Goal: Transaction & Acquisition: Subscribe to service/newsletter

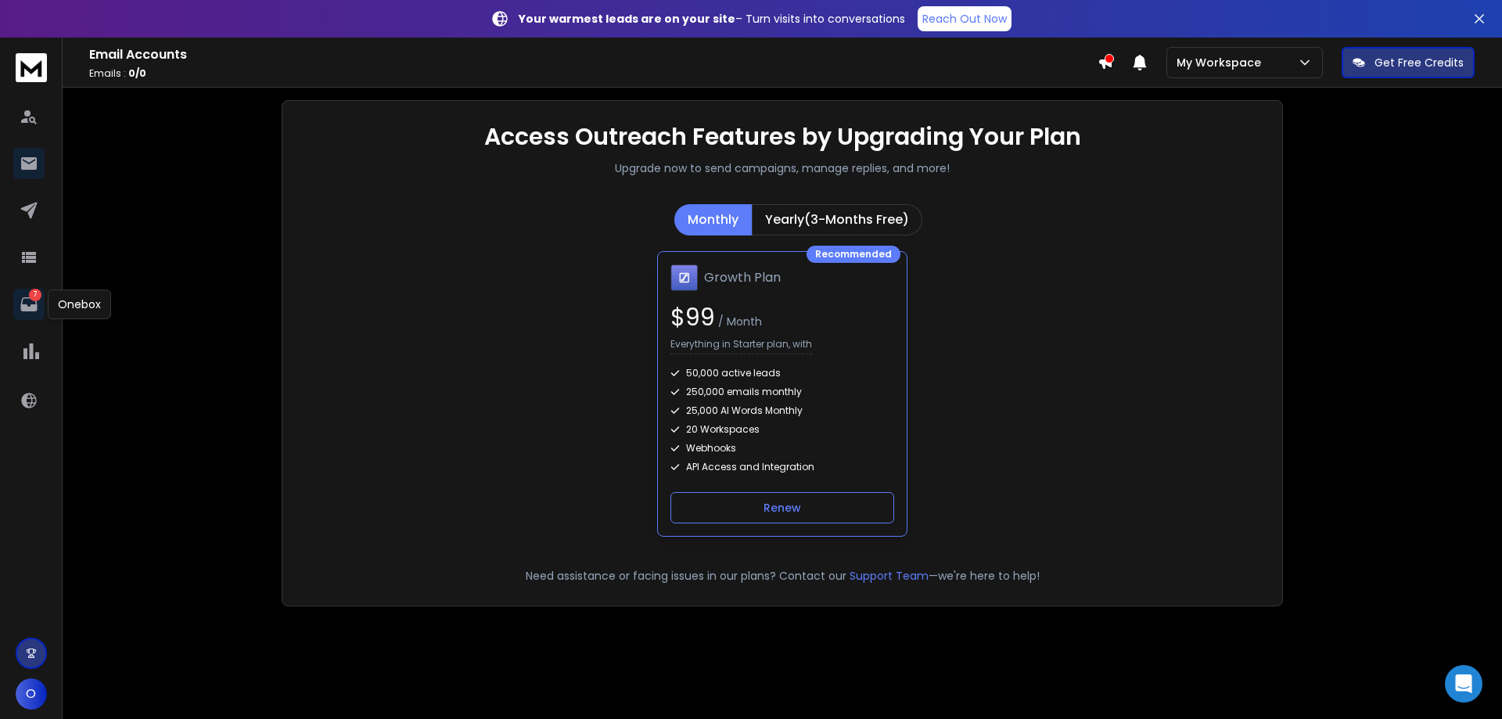
click at [31, 300] on icon at bounding box center [29, 304] width 19 height 19
click at [56, 272] on div "7 O" at bounding box center [31, 382] width 63 height 688
click at [7, 293] on div "7 O" at bounding box center [31, 382] width 63 height 688
click at [27, 301] on icon at bounding box center [29, 304] width 19 height 19
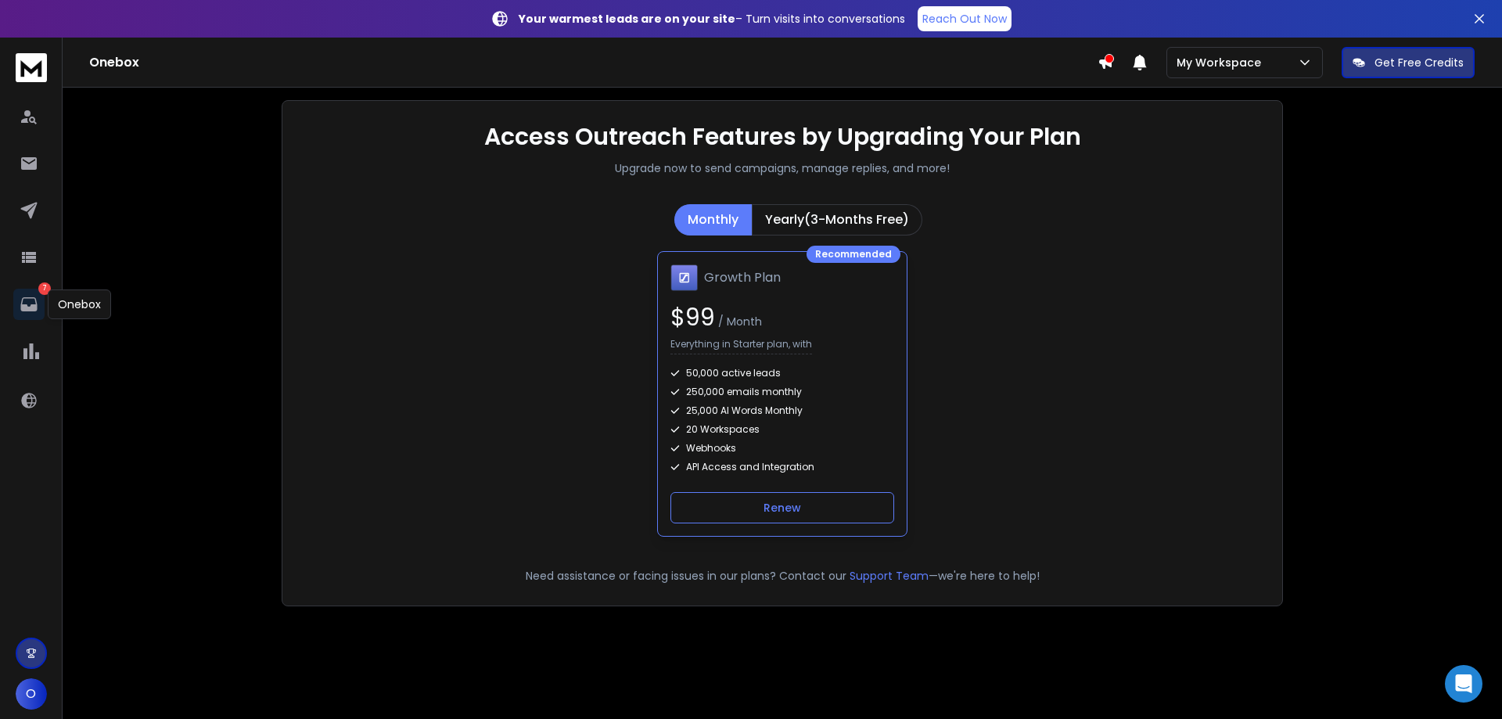
click at [27, 301] on icon at bounding box center [29, 304] width 19 height 19
click at [38, 227] on div at bounding box center [31, 214] width 36 height 38
click at [29, 257] on icon at bounding box center [29, 257] width 19 height 19
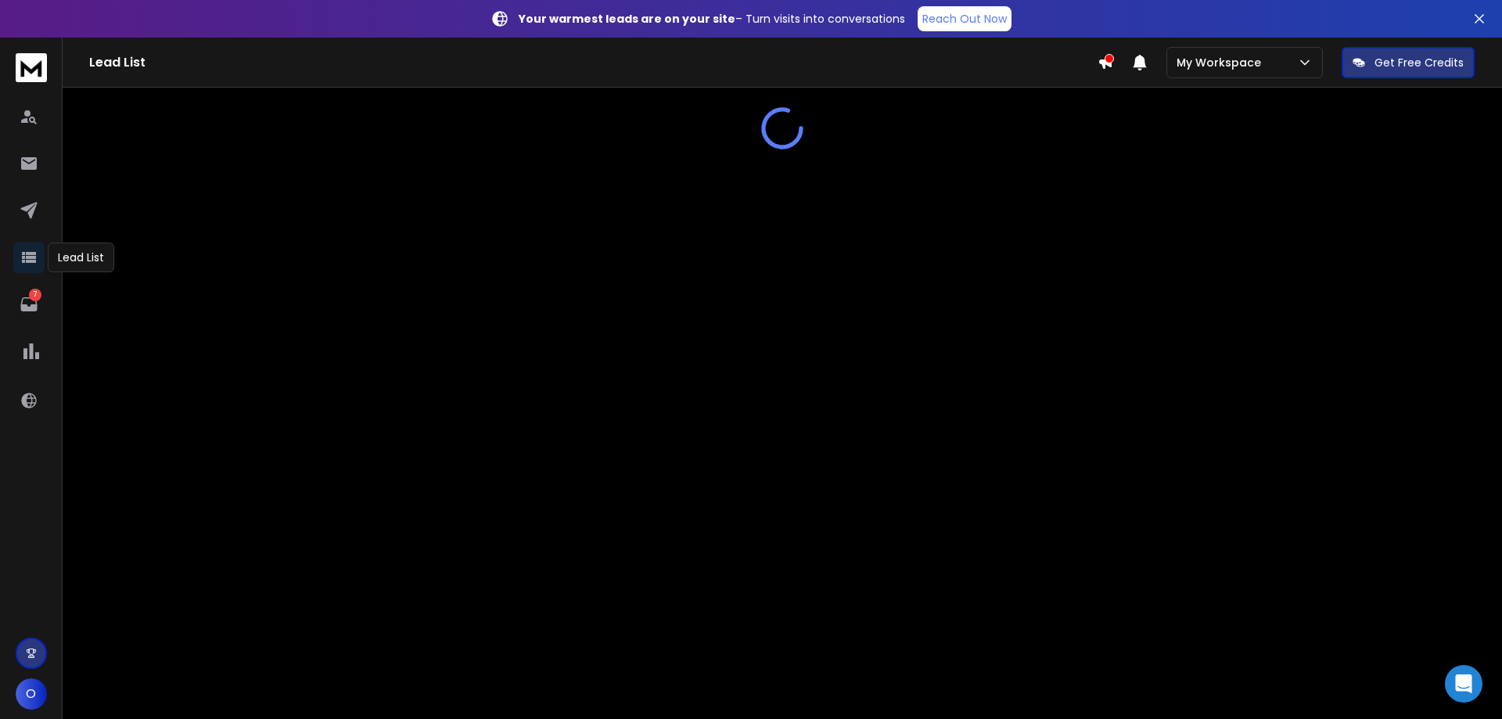
click at [27, 261] on icon at bounding box center [29, 257] width 14 height 11
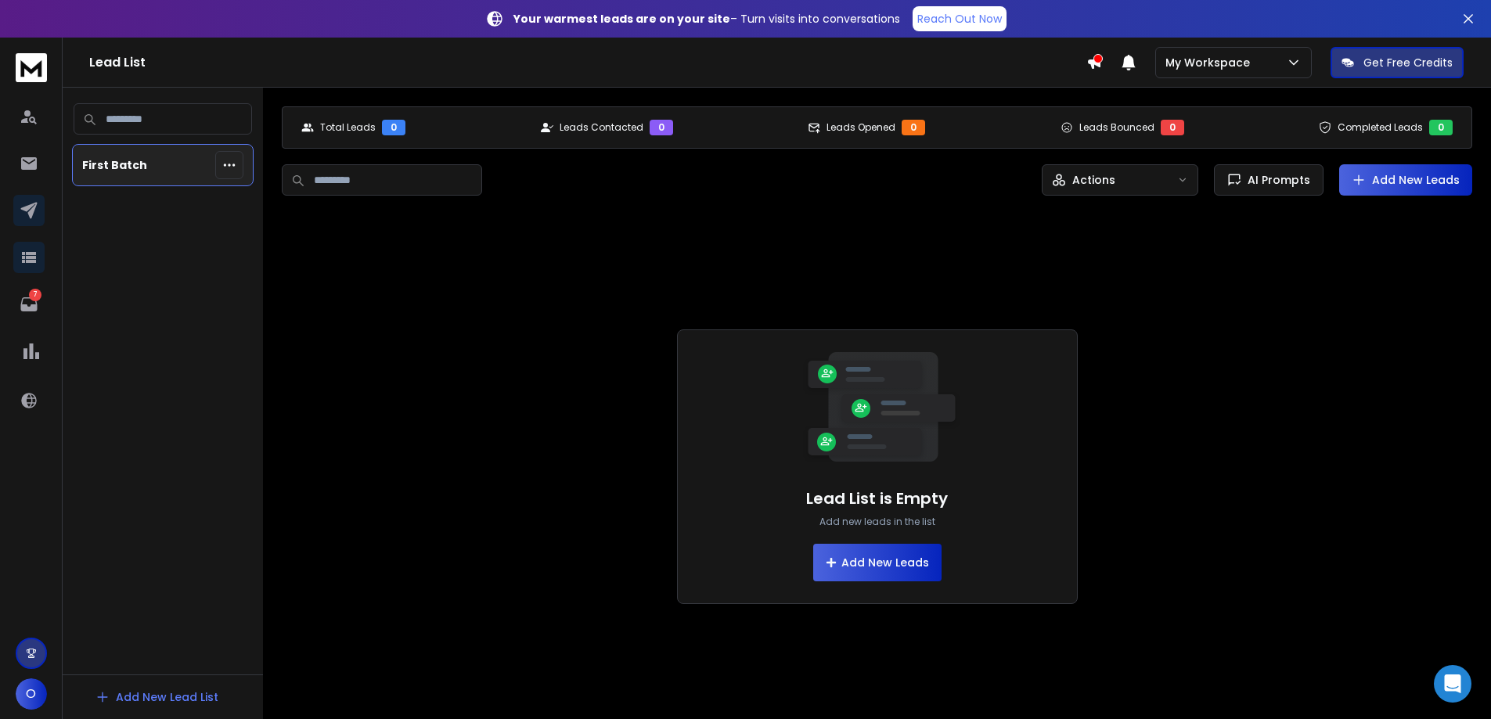
click at [32, 221] on link at bounding box center [28, 210] width 31 height 31
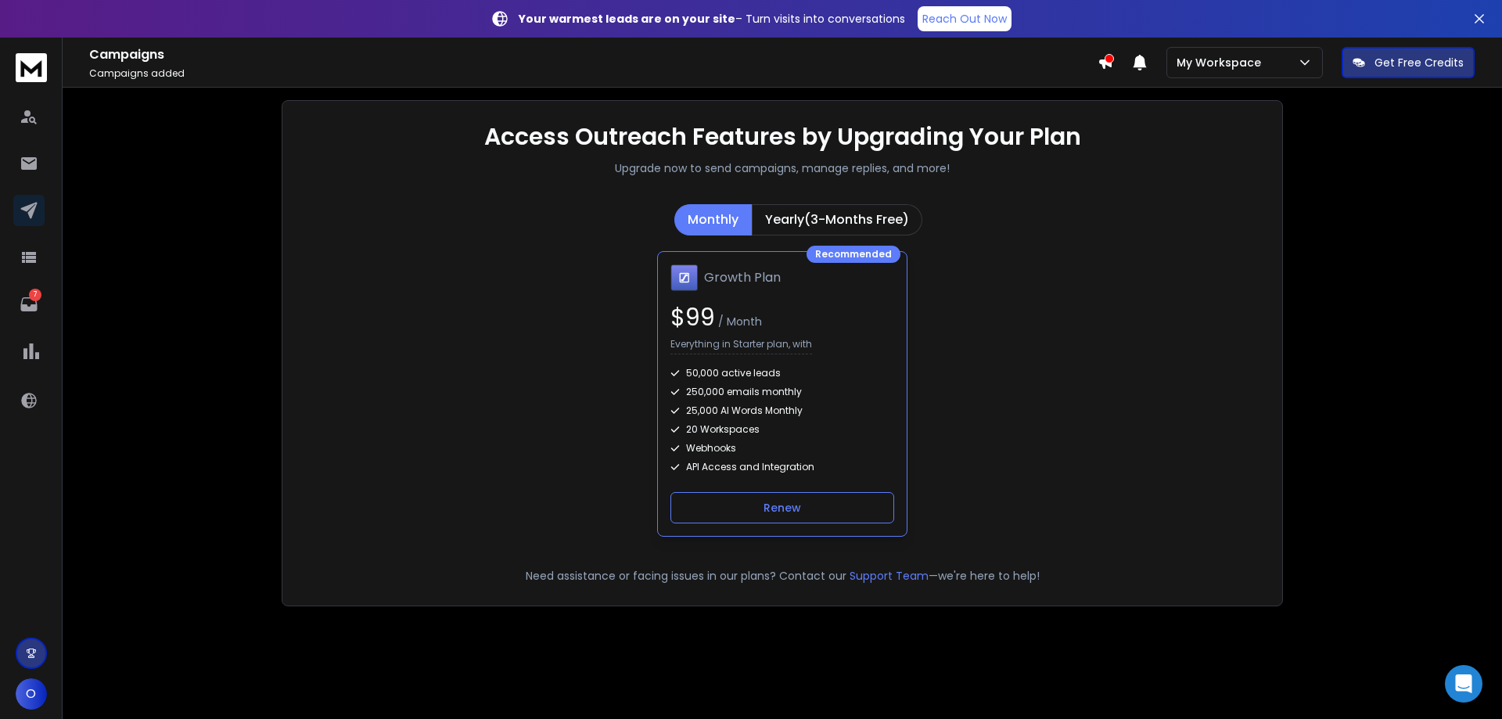
click at [676, 181] on div "Access Outreach Features by Upgrading Your Plan Upgrade now to send campaigns, …" at bounding box center [782, 353] width 956 height 461
click at [1074, 359] on div "Recommended Growth Plan $ 99 / Month Everything in Starter plan, with 50,000 ac…" at bounding box center [782, 401] width 956 height 301
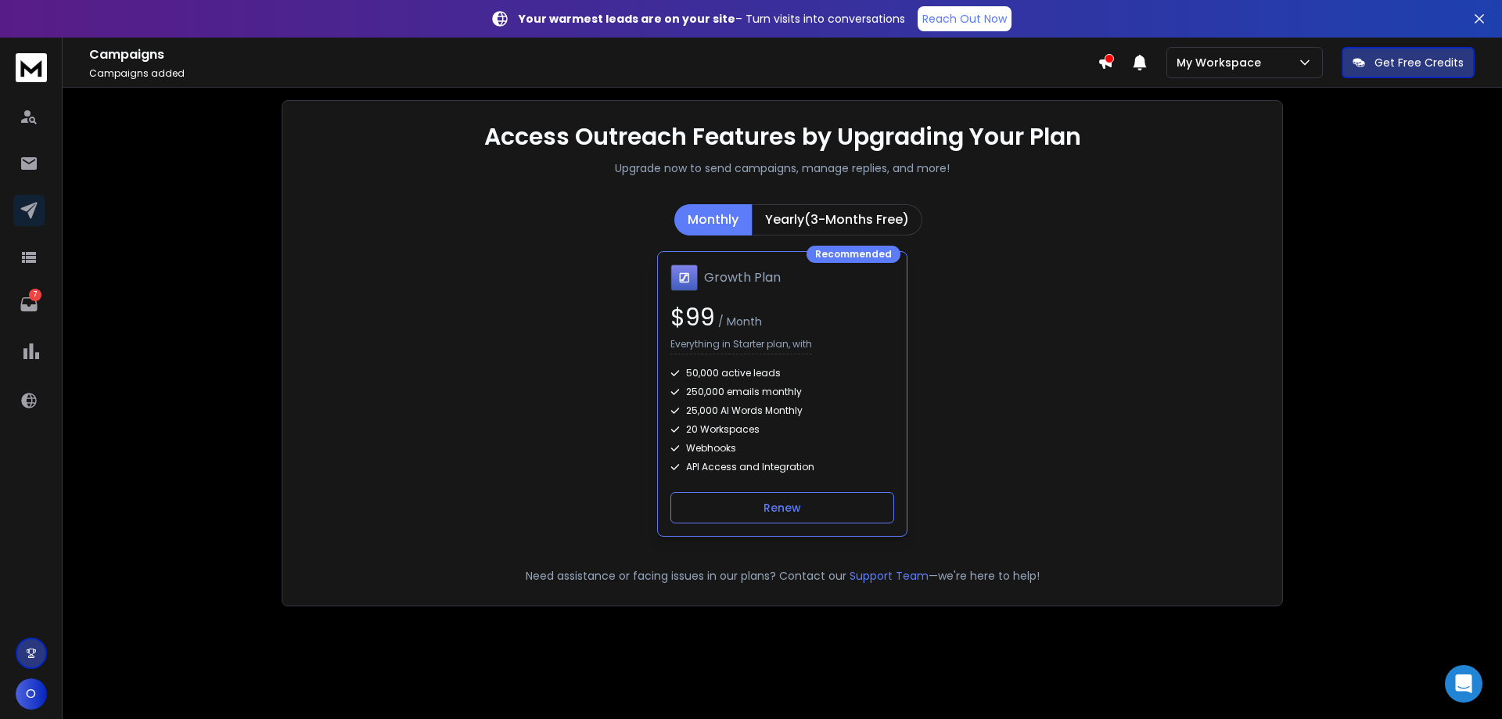
click at [1074, 359] on div "Recommended Growth Plan $ 99 / Month Everything in Starter plan, with 50,000 ac…" at bounding box center [782, 401] width 956 height 301
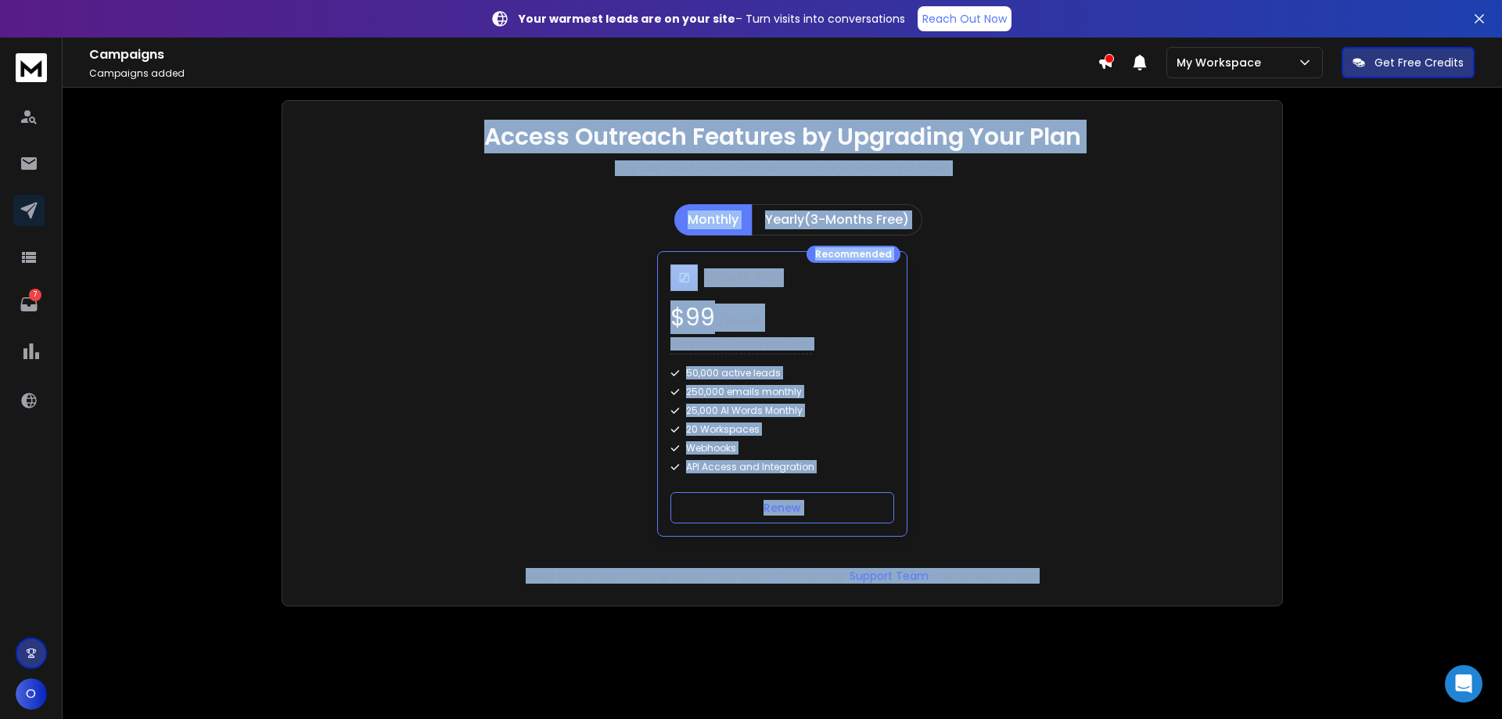
drag, startPoint x: 1400, startPoint y: 564, endPoint x: 436, endPoint y: 135, distance: 1055.0
click at [436, 135] on div "Access Outreach Features by Upgrading Your Plan Upgrade now to send campaigns, …" at bounding box center [751, 328] width 1502 height 581
click at [340, 142] on div "Access Outreach Features by Upgrading Your Plan Upgrade now to send campaigns, …" at bounding box center [782, 149] width 956 height 53
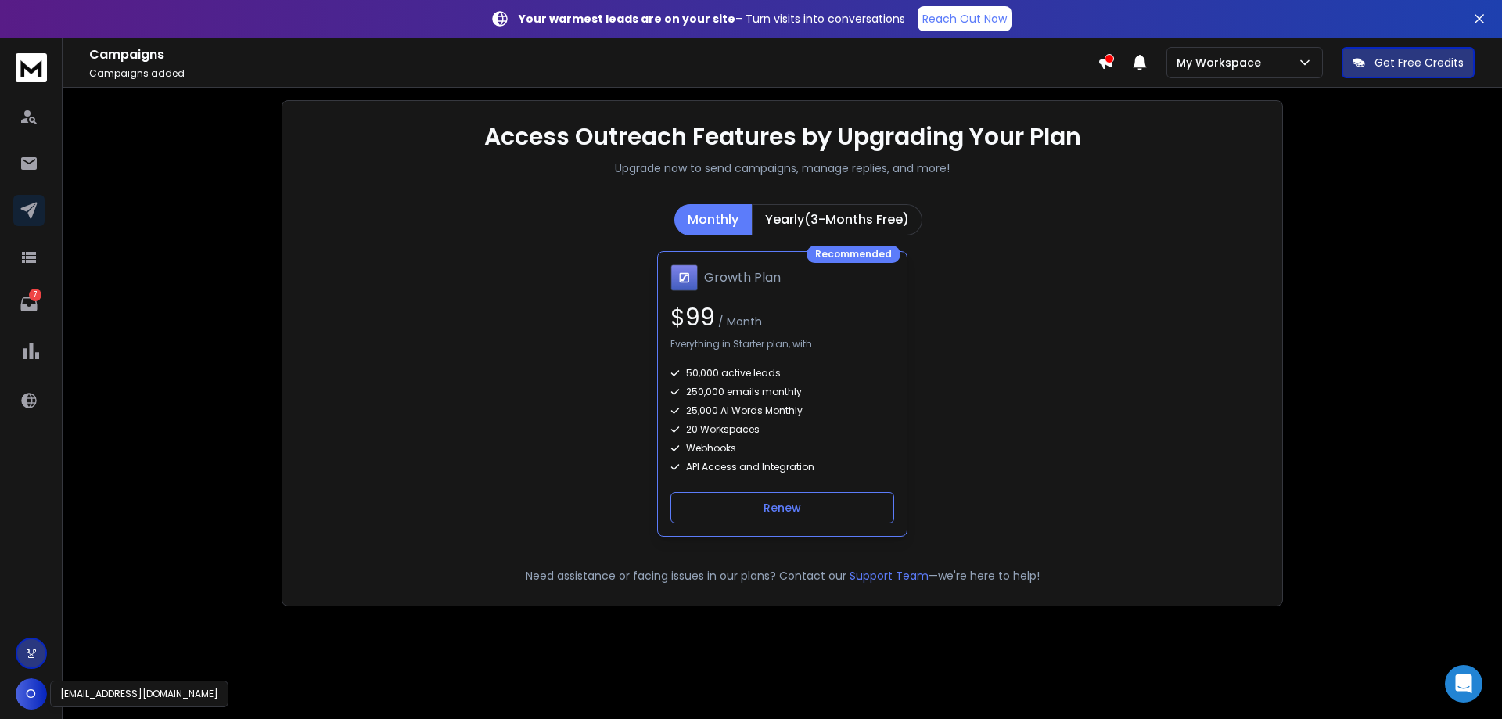
click at [49, 696] on div "7 O" at bounding box center [31, 382] width 63 height 688
click at [40, 685] on span "O" at bounding box center [31, 693] width 31 height 31
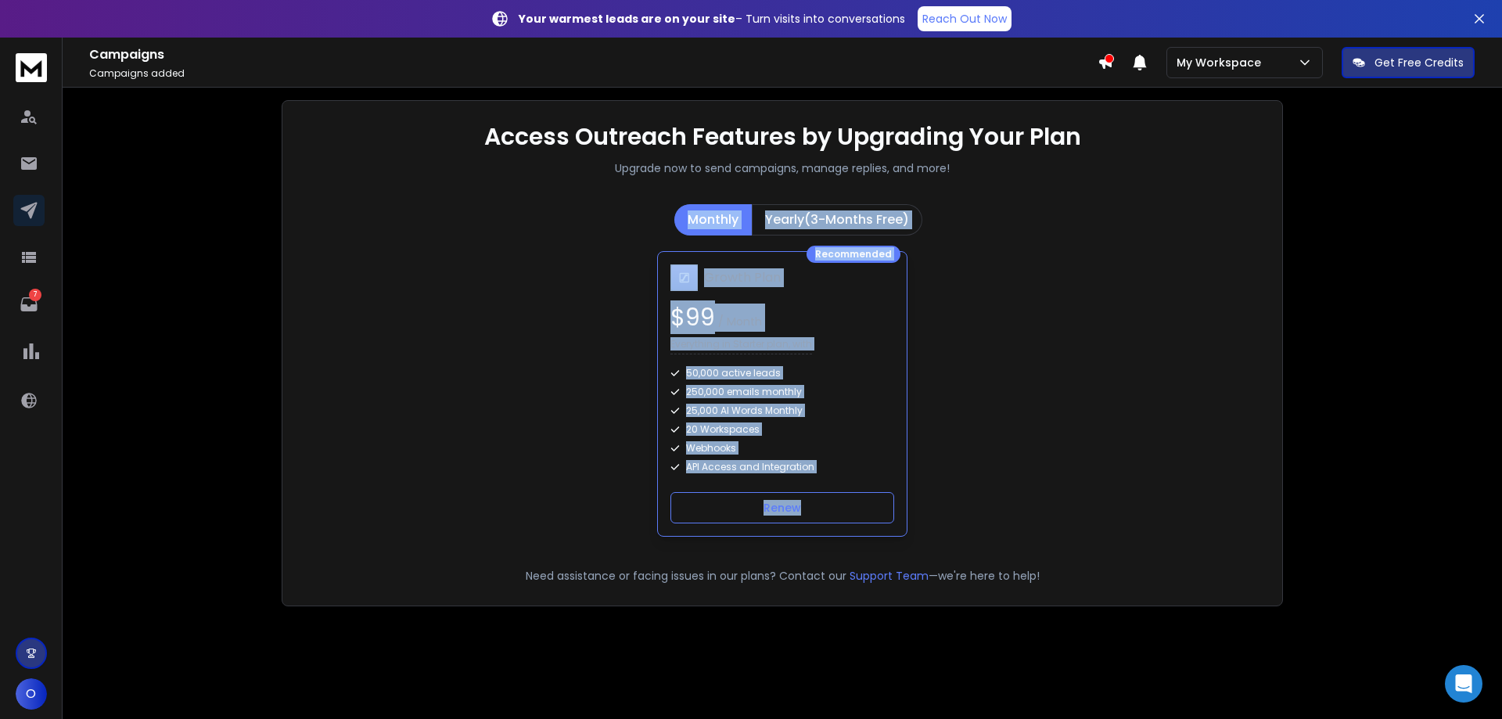
drag, startPoint x: 377, startPoint y: 208, endPoint x: 1318, endPoint y: 545, distance: 999.6
click at [1318, 545] on div "Access Outreach Features by Upgrading Your Plan Upgrade now to send campaigns, …" at bounding box center [751, 328] width 1502 height 581
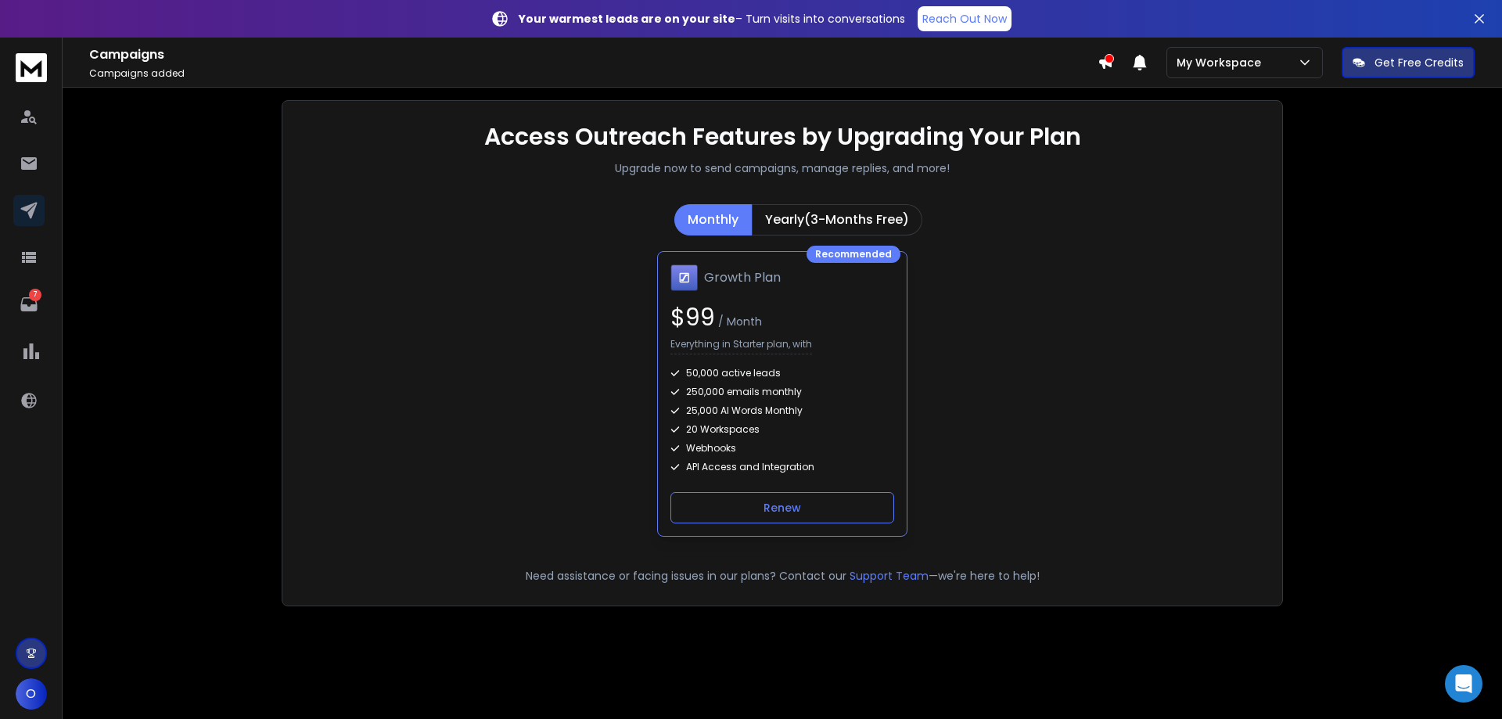
click at [728, 369] on div "50,000 active leads" at bounding box center [783, 373] width 224 height 13
click at [674, 394] on icon at bounding box center [675, 392] width 9 height 6
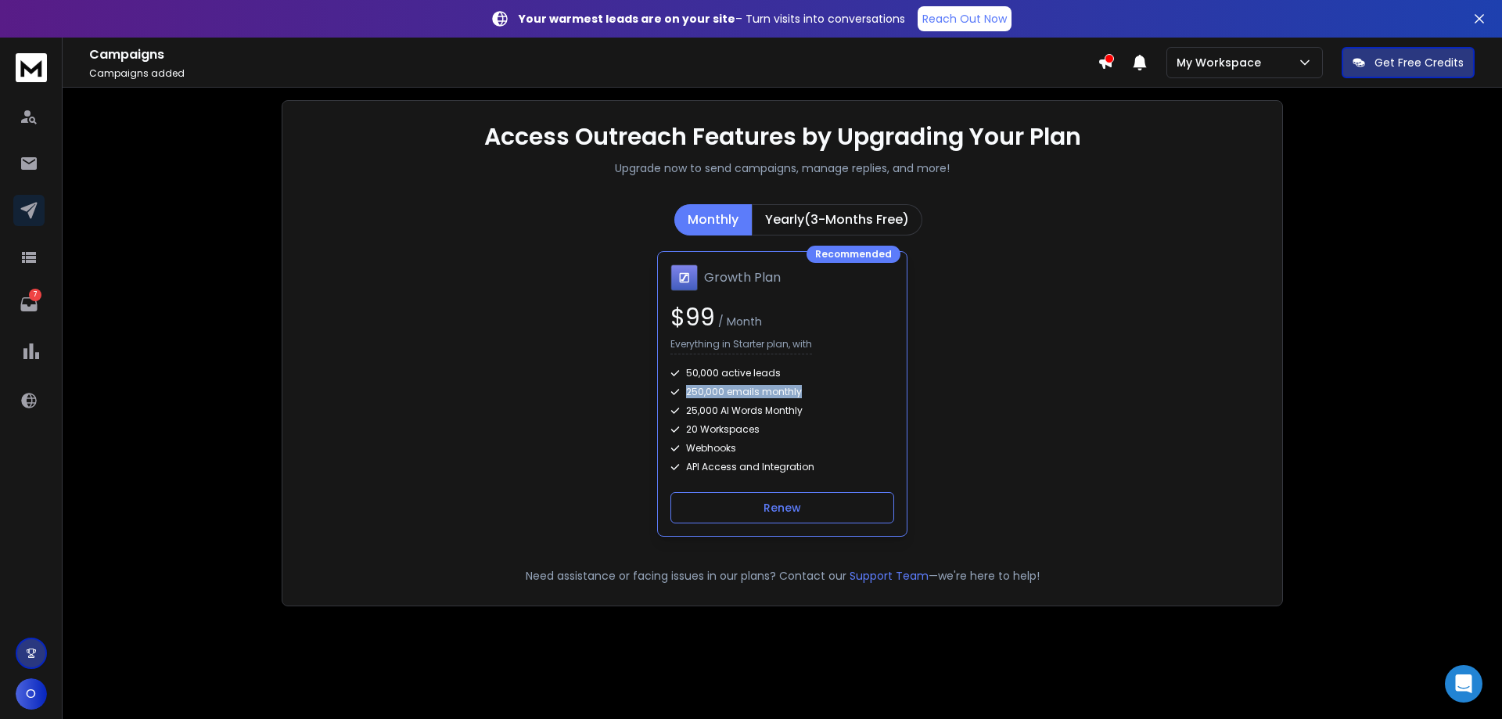
click at [674, 394] on icon at bounding box center [675, 392] width 9 height 6
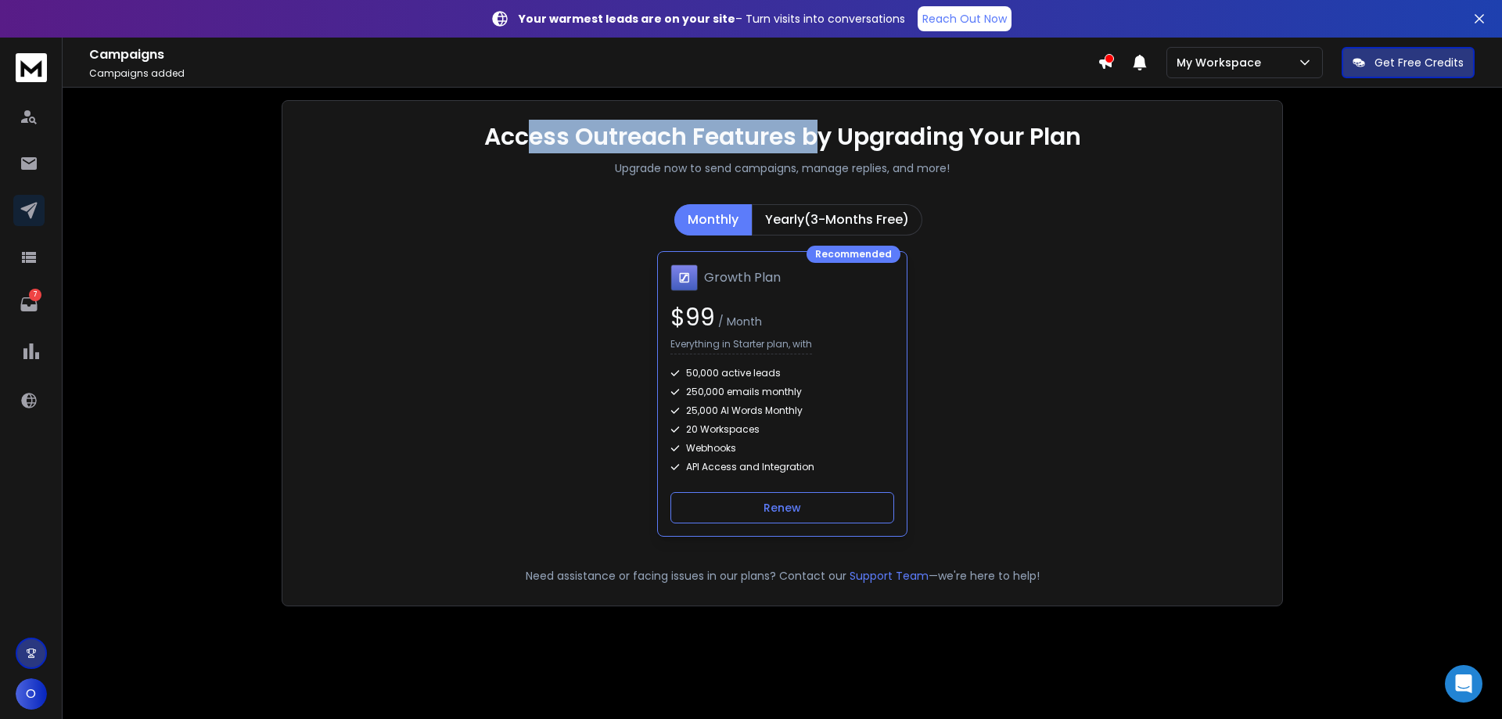
drag, startPoint x: 529, startPoint y: 125, endPoint x: 869, endPoint y: 160, distance: 341.3
click at [831, 150] on h1 "Access Outreach Features by Upgrading Your Plan" at bounding box center [782, 137] width 597 height 28
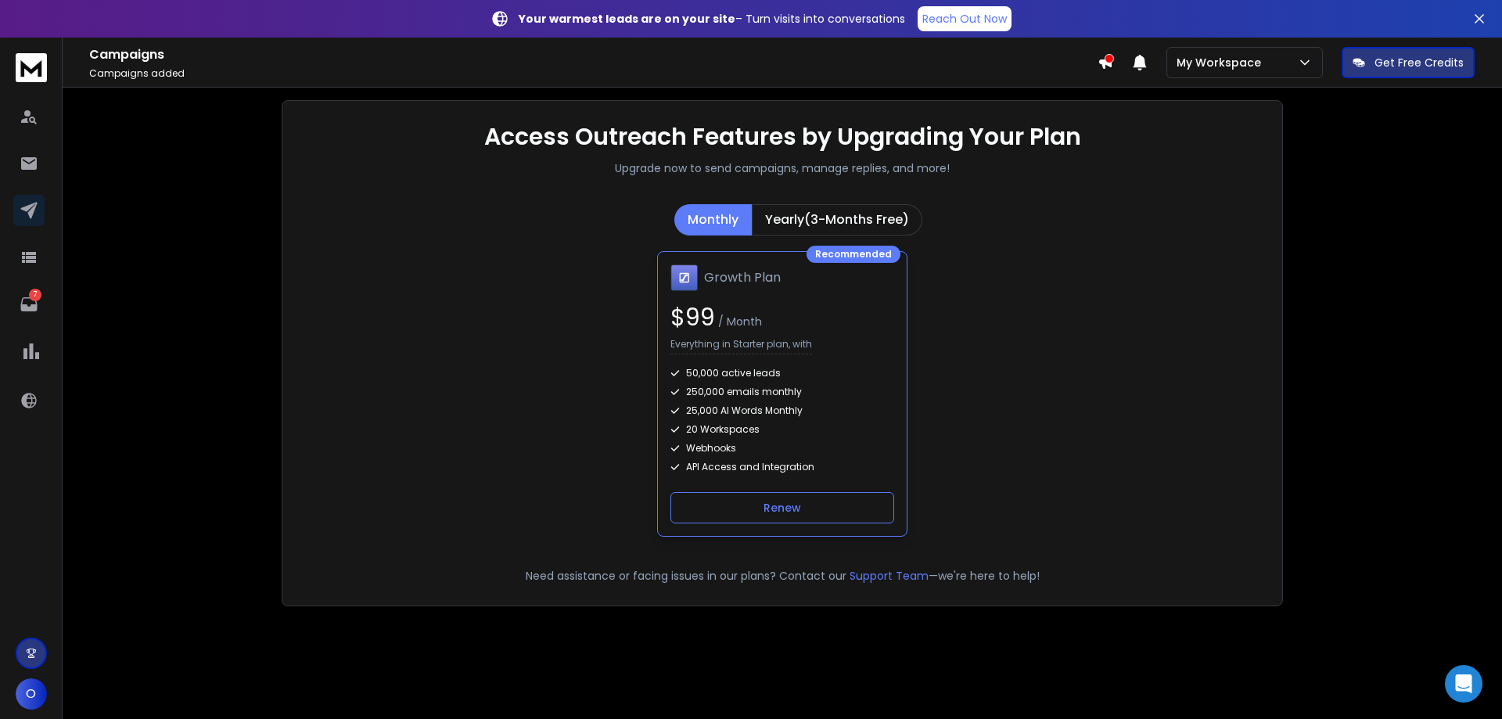
click at [876, 163] on p "Upgrade now to send campaigns, manage replies, and more!" at bounding box center [782, 168] width 335 height 16
click at [1020, 164] on div "Access Outreach Features by Upgrading Your Plan Upgrade now to send campaigns, …" at bounding box center [782, 149] width 956 height 53
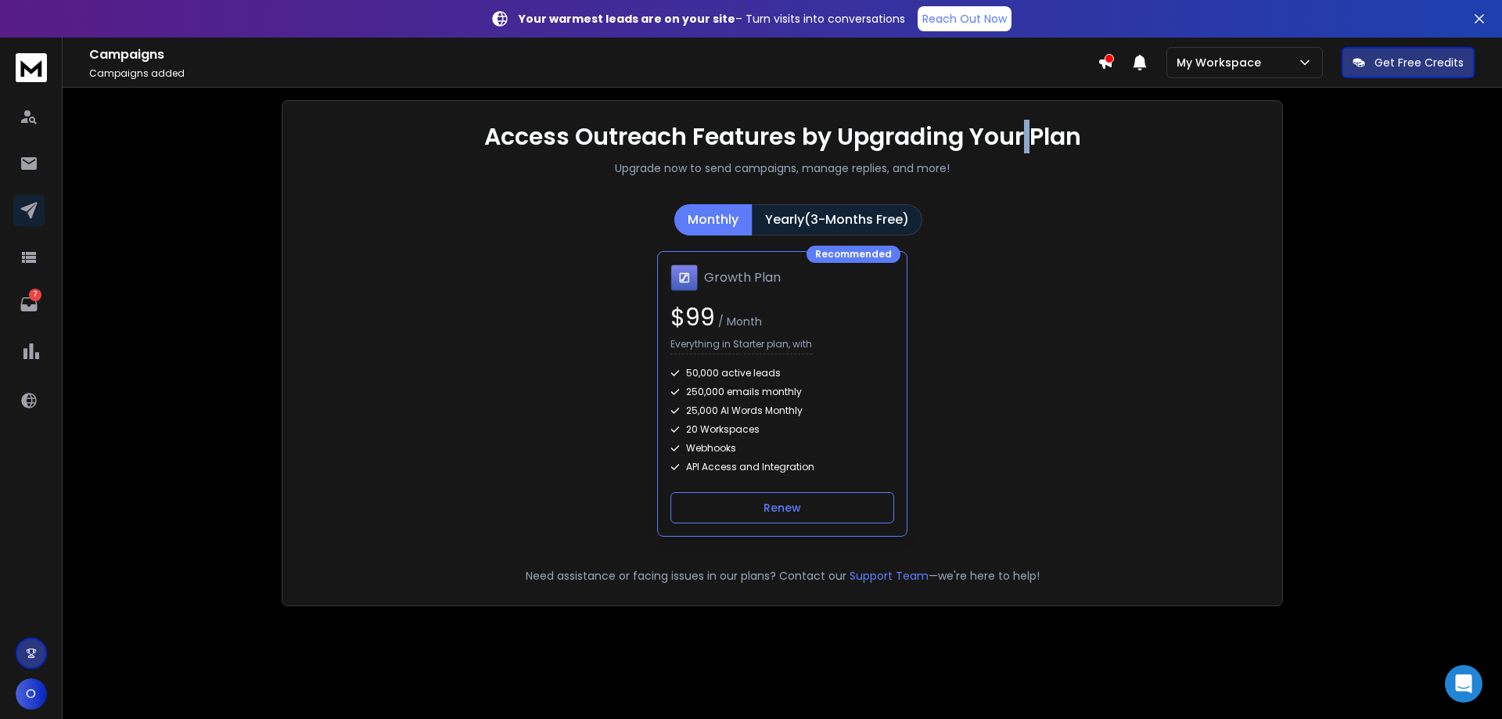
click at [819, 225] on button "Yearly(3-Months Free)" at bounding box center [837, 219] width 171 height 31
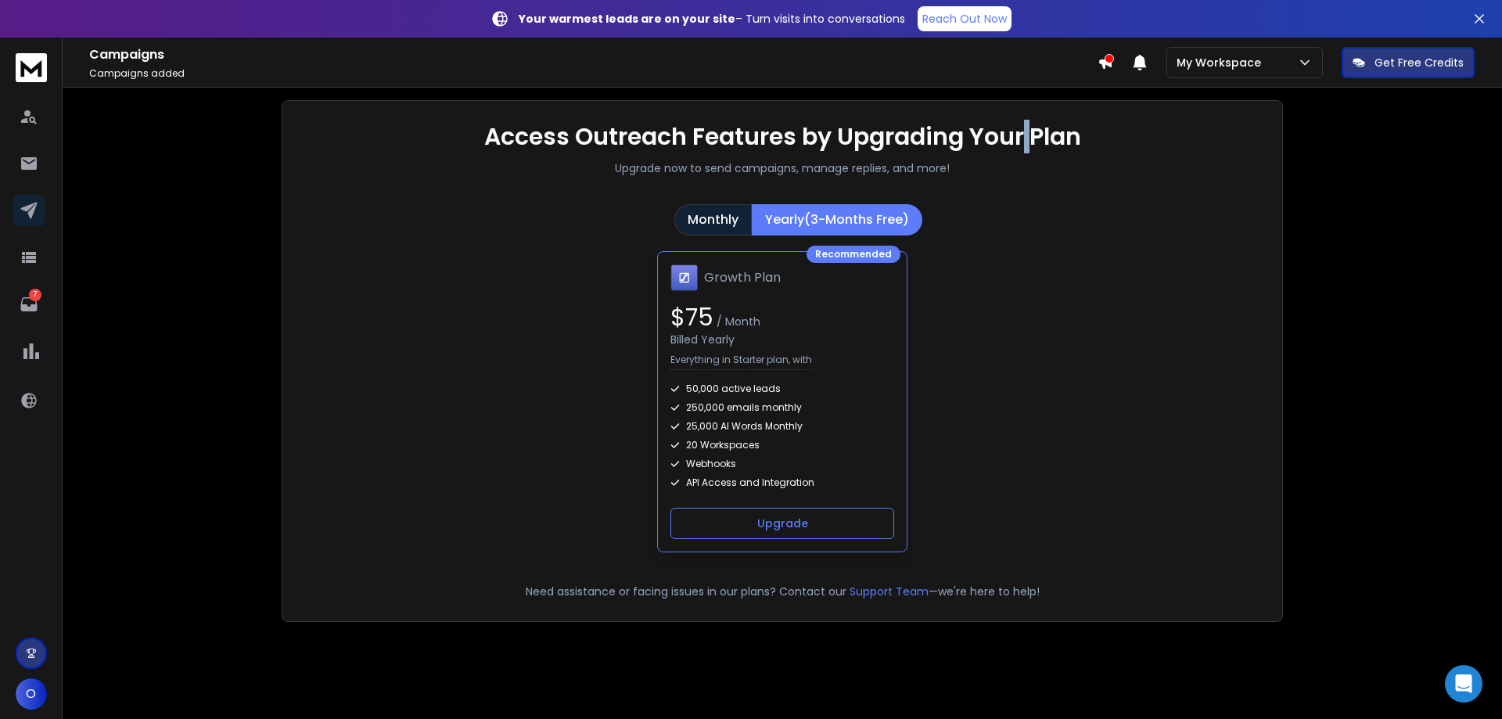
click at [711, 221] on button "Monthly" at bounding box center [712, 219] width 77 height 31
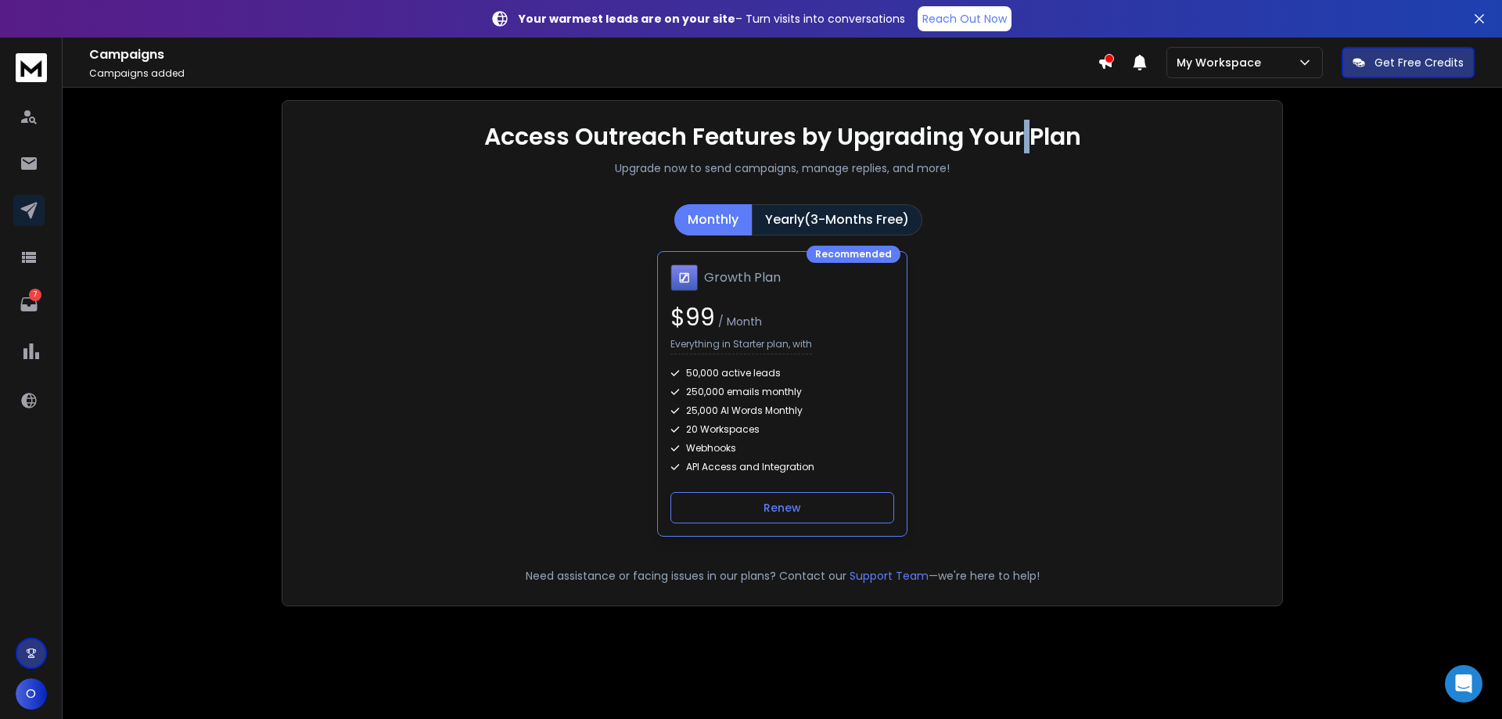
click at [816, 231] on button "Yearly(3-Months Free)" at bounding box center [837, 219] width 171 height 31
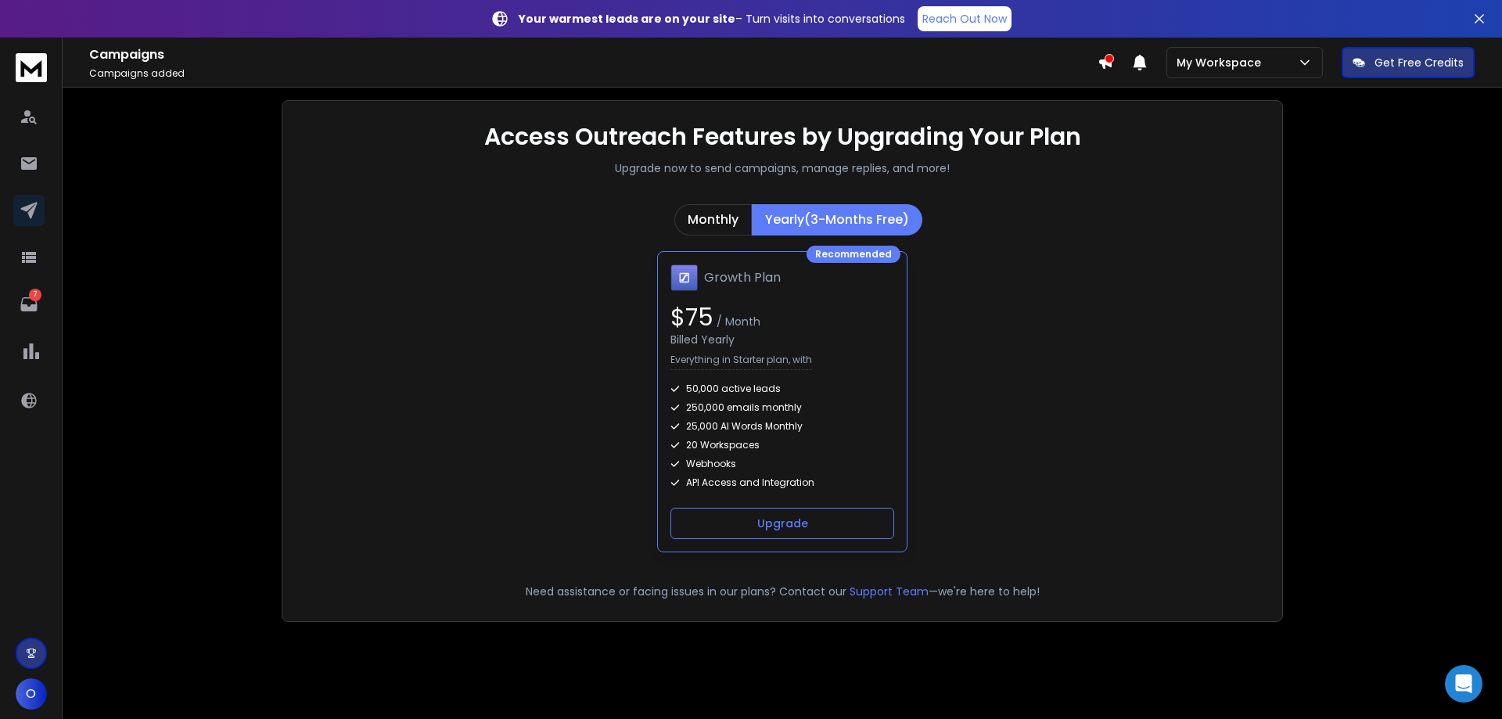
click at [673, 216] on div "Monthly Yearly(3-Months Free)" at bounding box center [798, 219] width 956 height 31
click at [804, 225] on button "Yearly(3-Months Free)" at bounding box center [837, 219] width 171 height 31
click at [714, 216] on button "Monthly" at bounding box center [712, 219] width 77 height 31
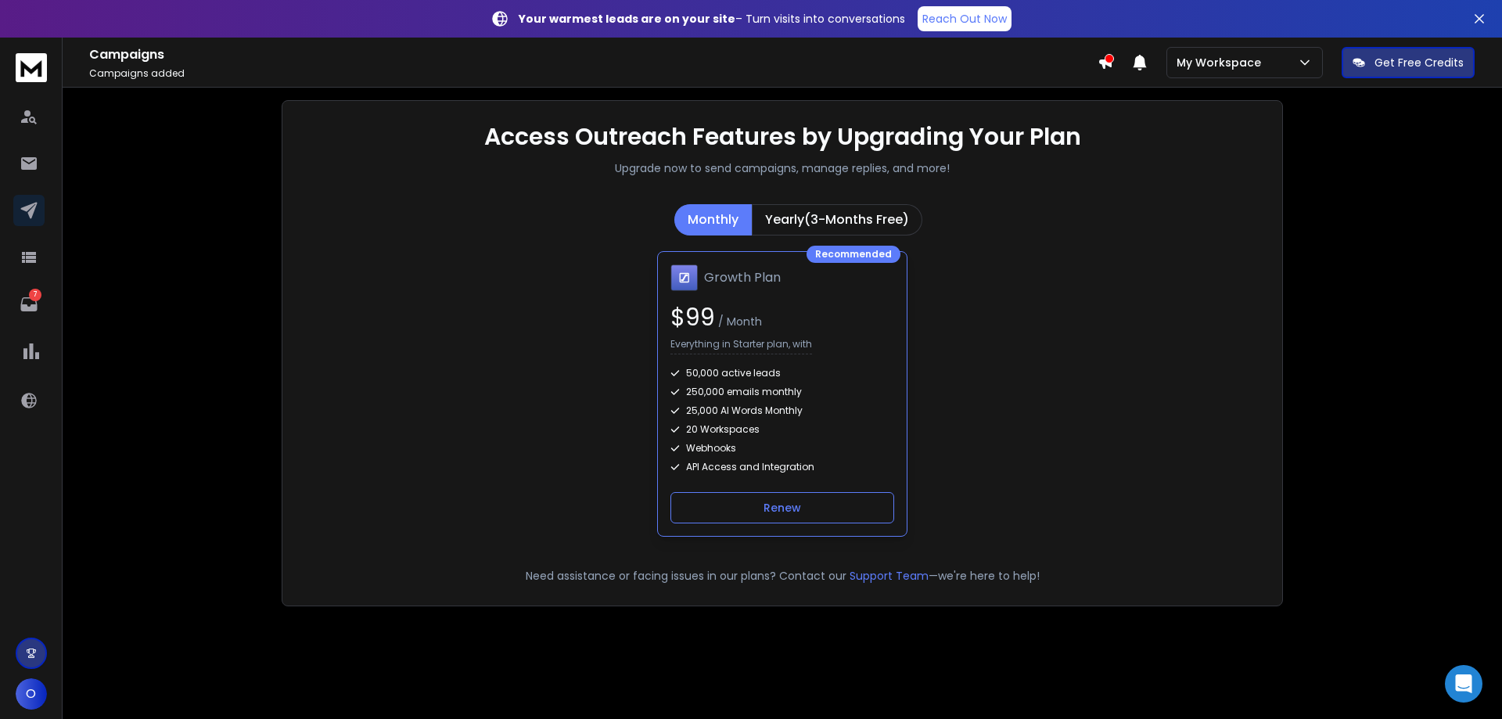
drag, startPoint x: 691, startPoint y: 396, endPoint x: 695, endPoint y: 409, distance: 13.9
click at [691, 397] on div "250,000 emails monthly" at bounding box center [783, 392] width 224 height 13
click at [696, 409] on div "25,000 AI Words Monthly" at bounding box center [783, 411] width 224 height 13
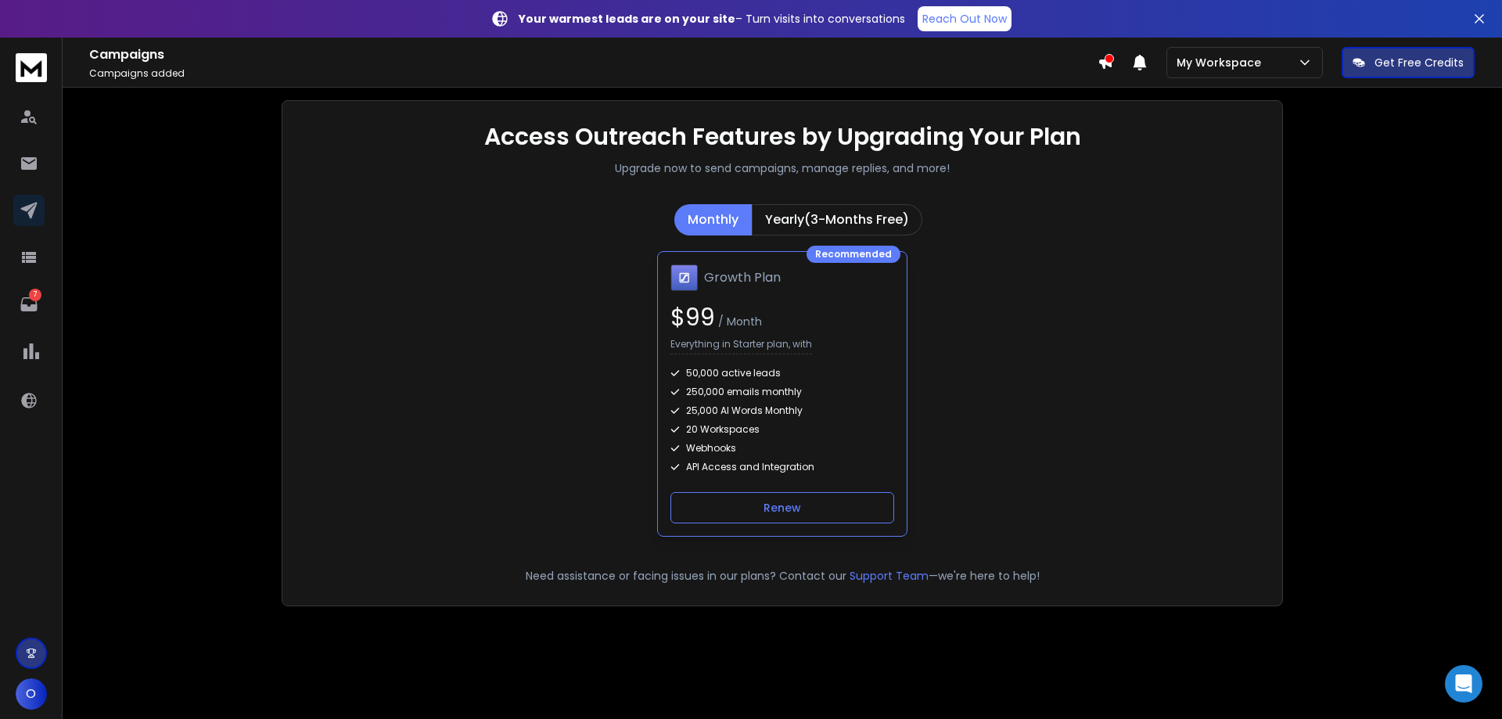
click at [735, 394] on div "250,000 emails monthly" at bounding box center [783, 392] width 224 height 13
click at [757, 367] on div "50,000 active leads" at bounding box center [783, 373] width 224 height 13
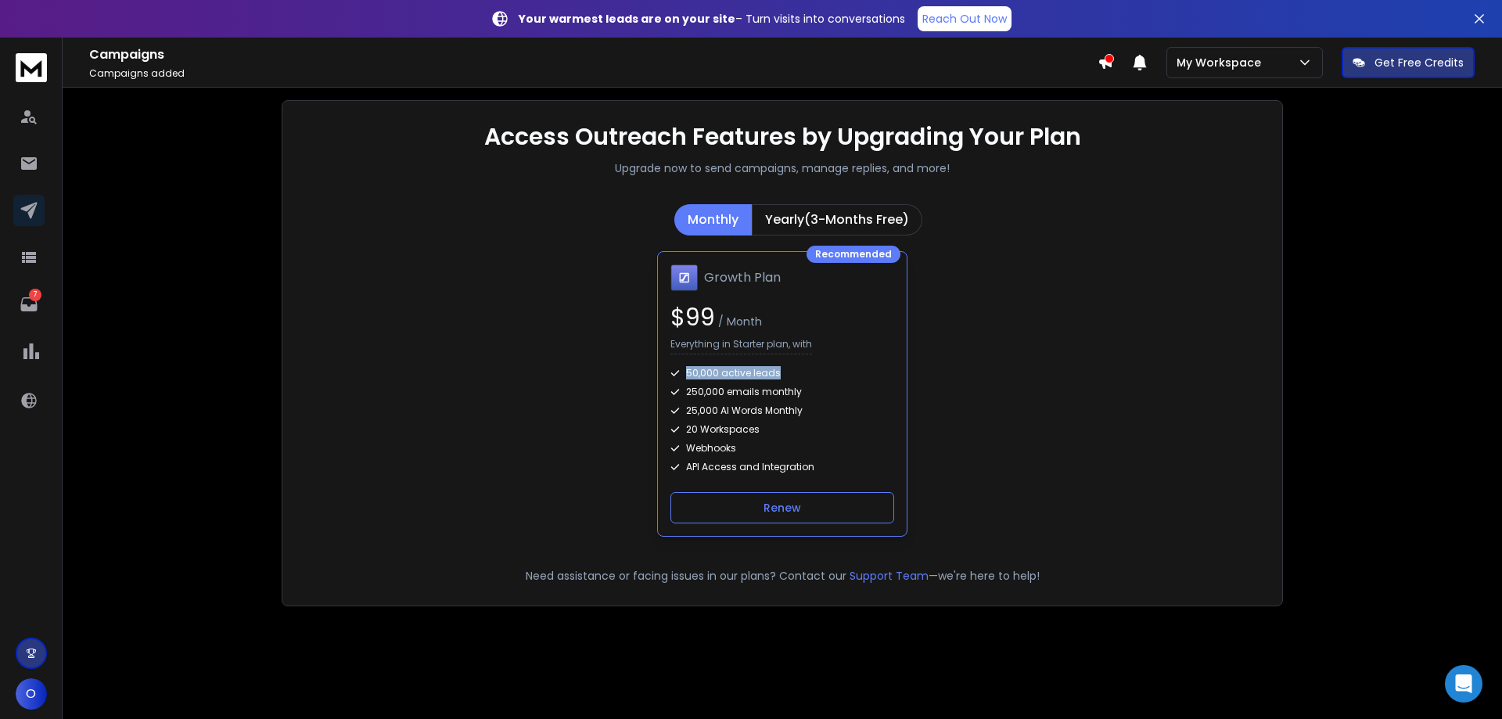
click at [757, 367] on div "50,000 active leads" at bounding box center [783, 373] width 224 height 13
click at [314, 306] on div "Recommended Growth Plan $ 99 / Month Everything in Starter plan, with 50,000 ac…" at bounding box center [782, 401] width 956 height 301
click at [34, 304] on icon at bounding box center [28, 304] width 16 height 14
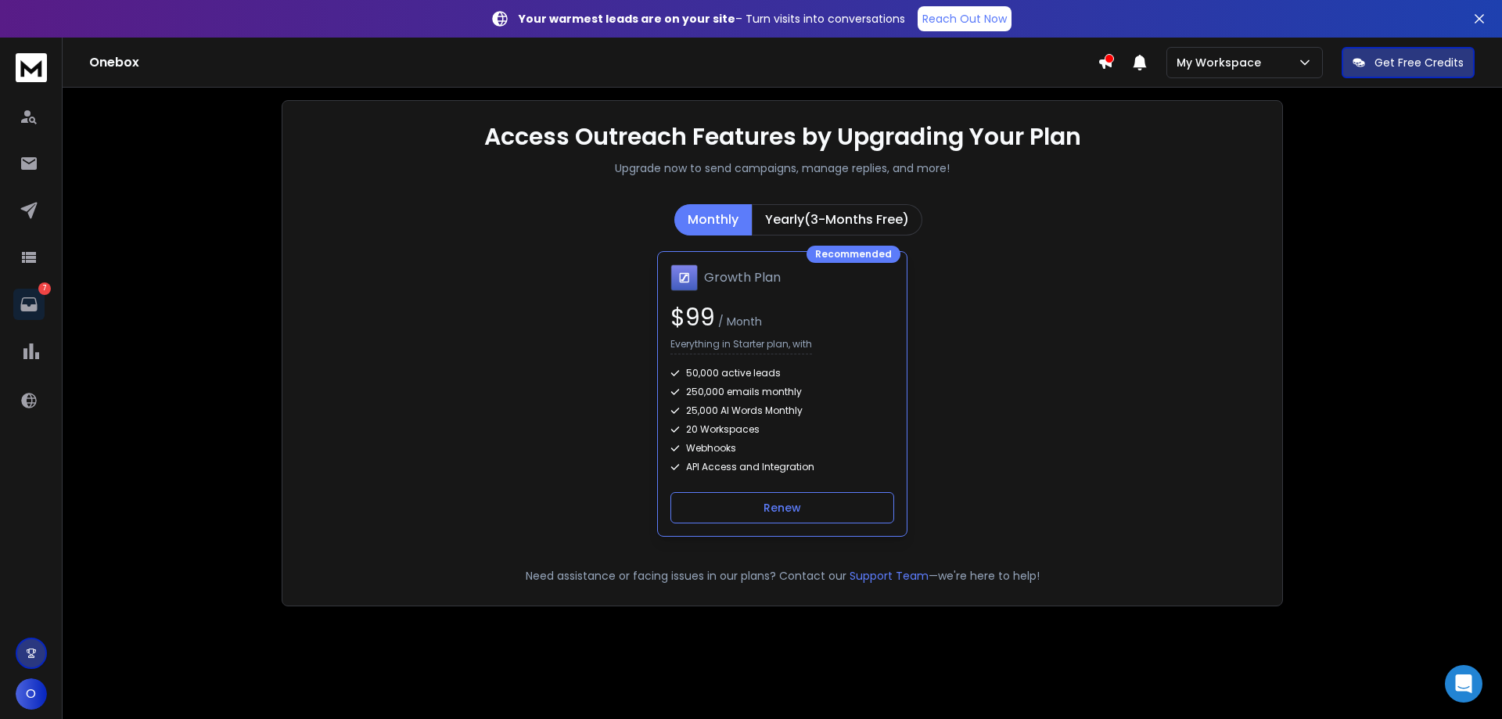
click at [34, 304] on icon at bounding box center [28, 304] width 16 height 14
